Goal: Navigation & Orientation: Find specific page/section

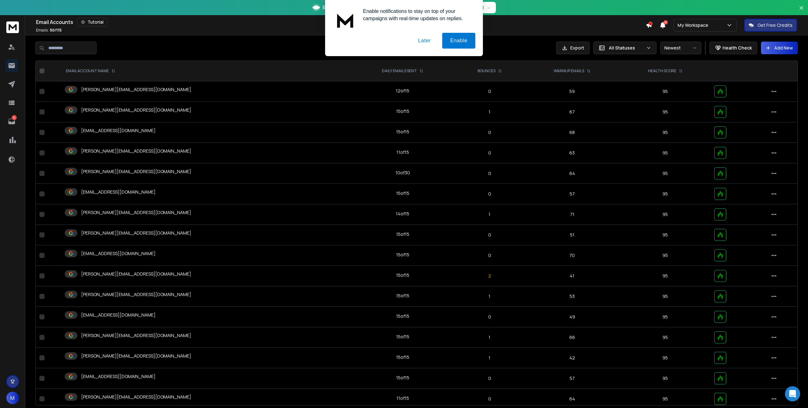
click at [429, 38] on button "Later" at bounding box center [424, 41] width 28 height 16
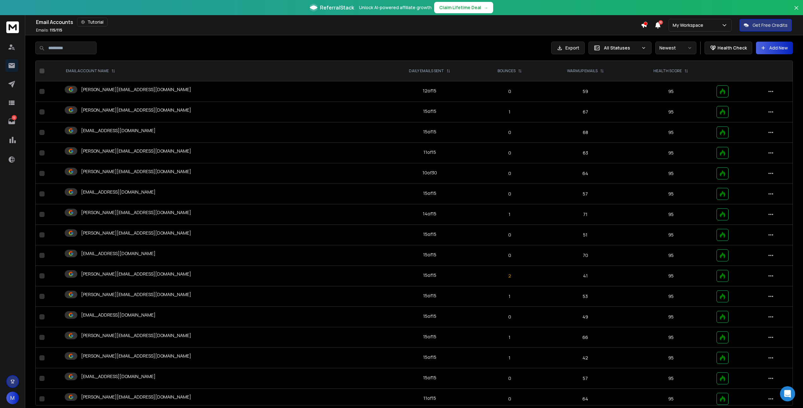
click at [71, 48] on input at bounding box center [65, 48] width 61 height 13
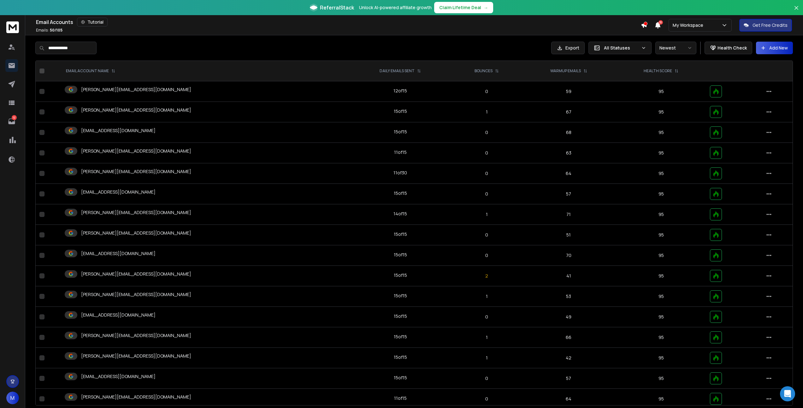
type input "**********"
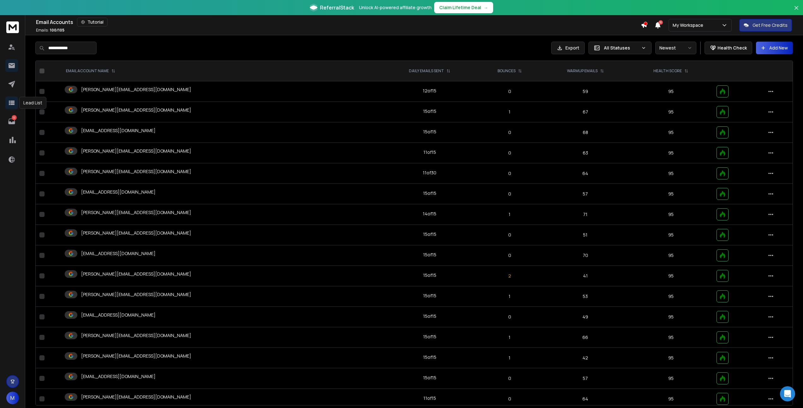
click at [16, 104] on link at bounding box center [11, 103] width 13 height 13
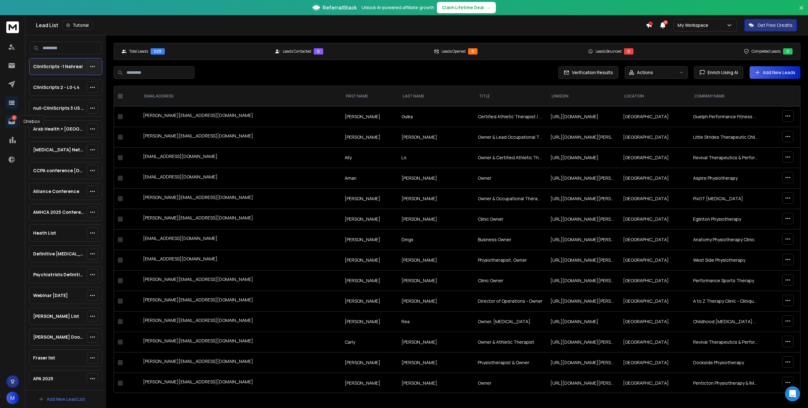
click at [15, 124] on icon at bounding box center [12, 122] width 8 height 8
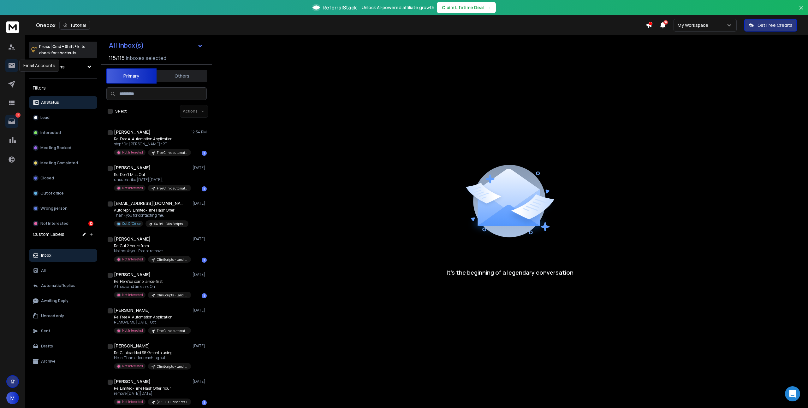
click at [11, 63] on icon at bounding box center [12, 65] width 6 height 5
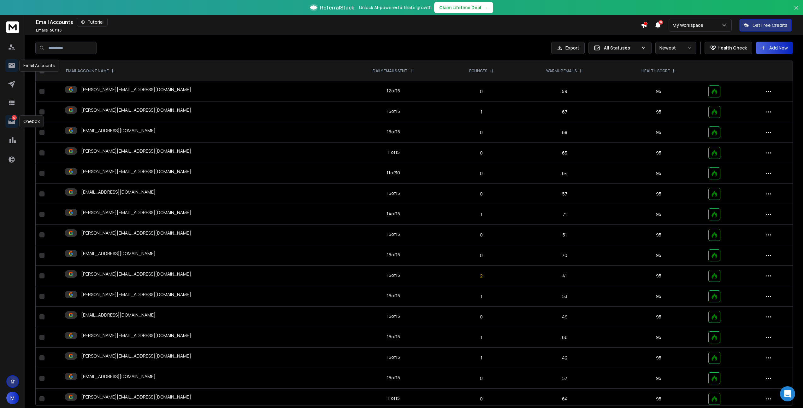
click at [13, 124] on icon at bounding box center [12, 122] width 8 height 8
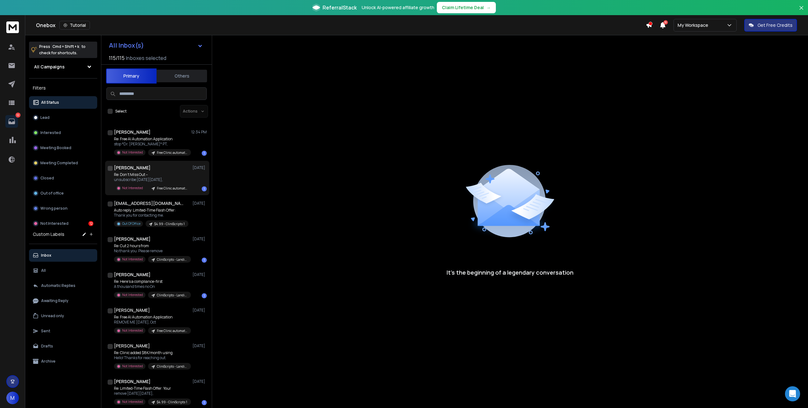
click at [188, 179] on p "unsubscribe [DATE][DATE]," at bounding box center [152, 179] width 76 height 5
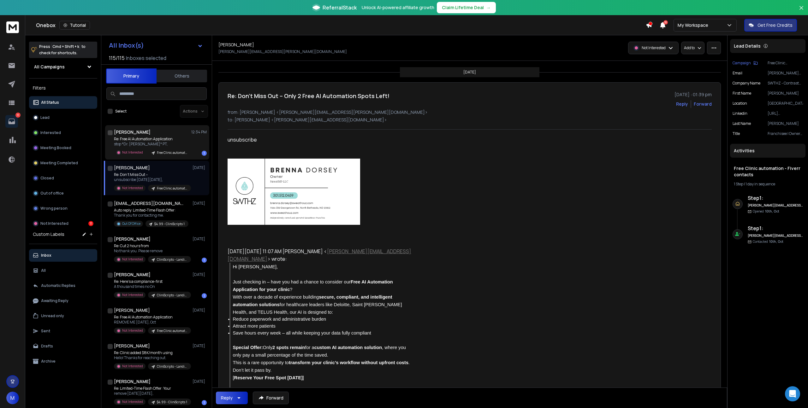
click at [181, 140] on p "Re: Free AI Automation Application" at bounding box center [152, 139] width 76 height 5
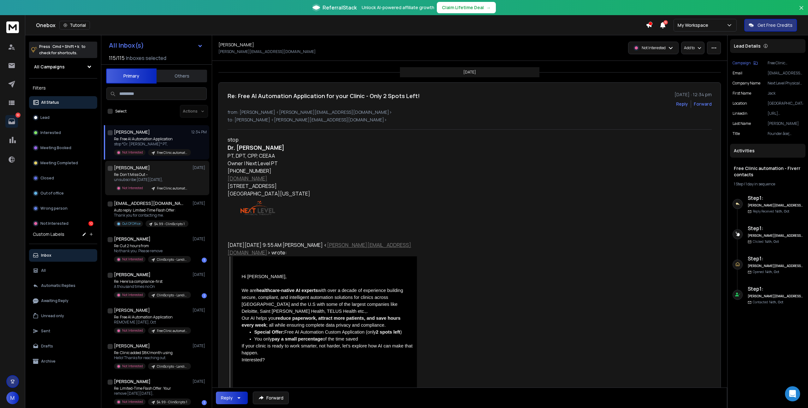
click at [169, 170] on div "[PERSON_NAME] [DATE]" at bounding box center [160, 168] width 93 height 6
